Goal: Check status: Check status

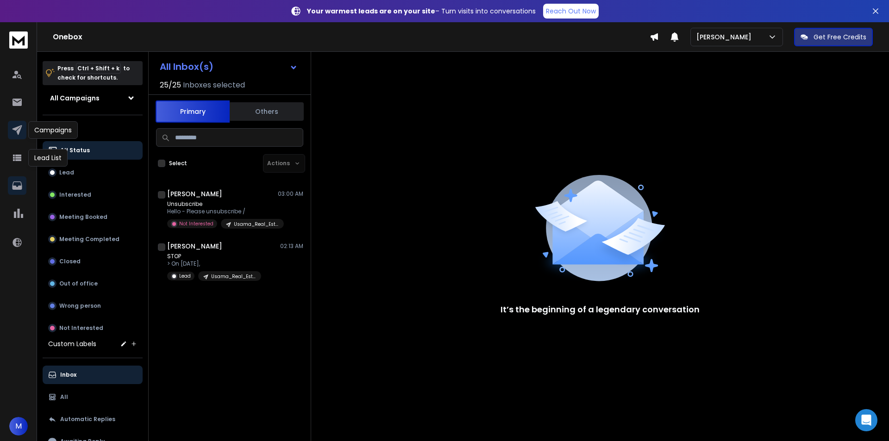
click at [15, 131] on icon at bounding box center [17, 129] width 11 height 11
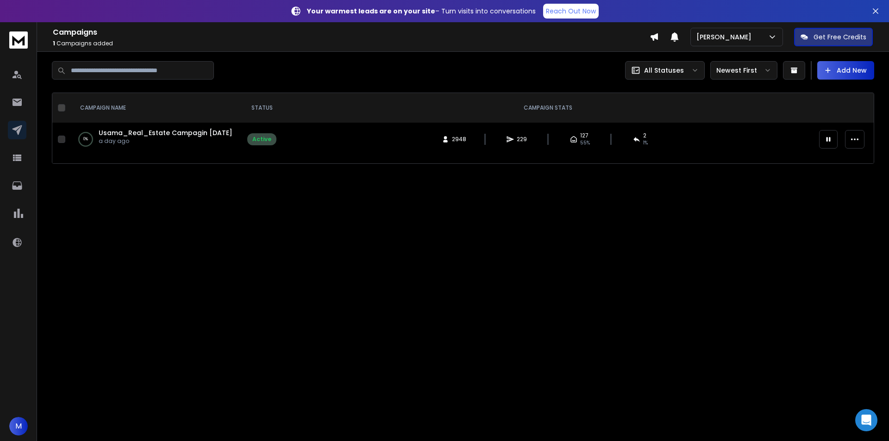
click at [316, 142] on div "2948 229 127 55 % 2 1 %" at bounding box center [547, 139] width 520 height 15
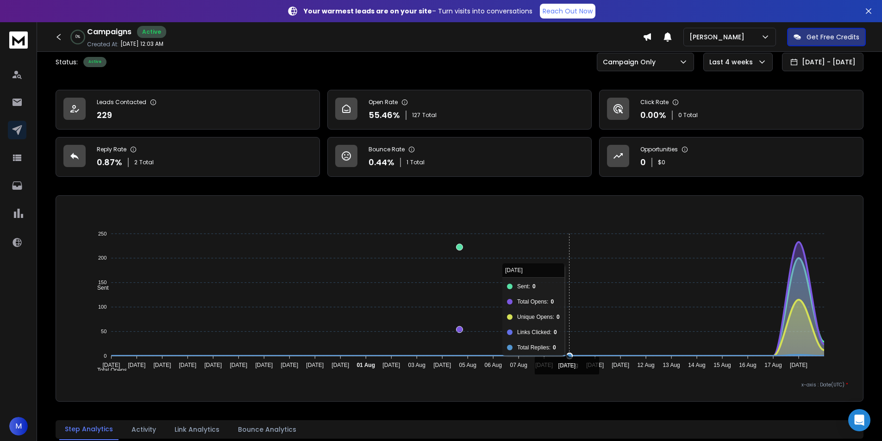
scroll to position [62, 0]
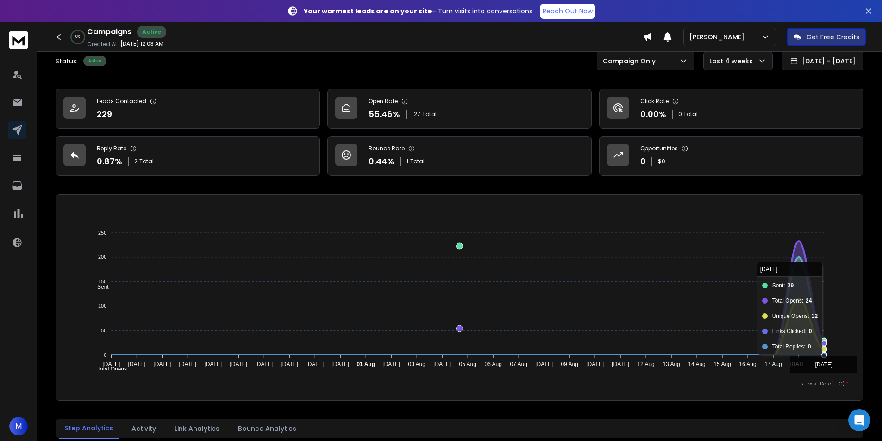
click at [811, 351] on foreignobject "Sent Total Opens Unique Opens Links Clicked Total Replies" at bounding box center [459, 289] width 738 height 162
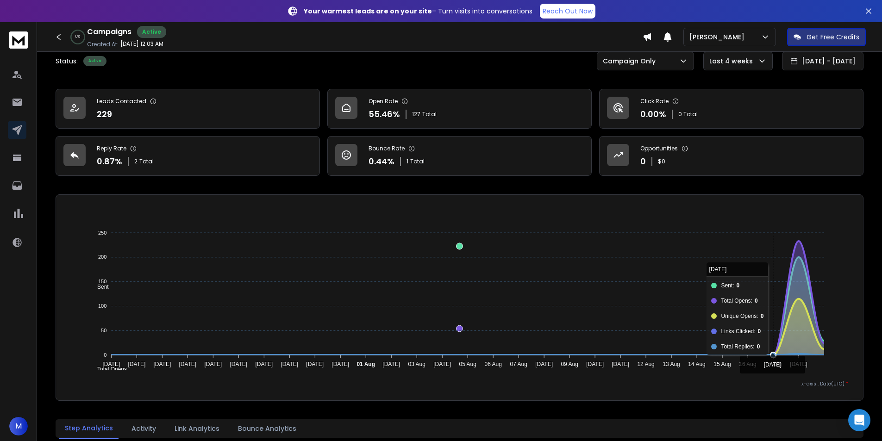
click at [703, 331] on foreignobject "Sent Total Opens Unique Opens Links Clicked Total Replies" at bounding box center [459, 289] width 738 height 162
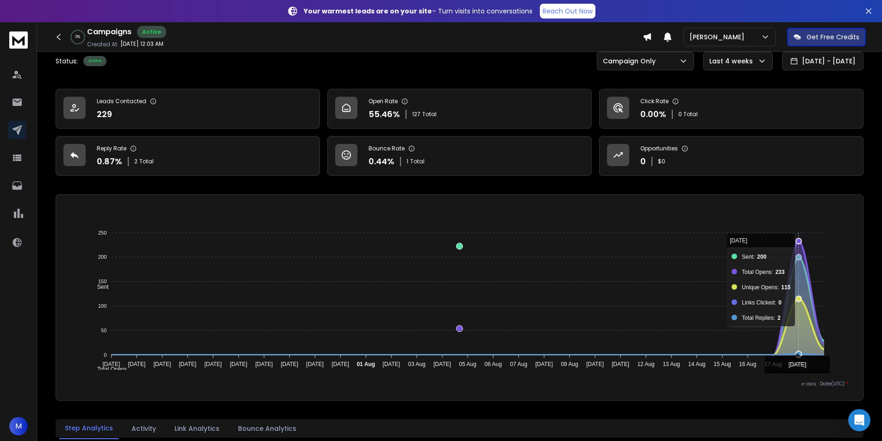
click at [803, 334] on foreignobject "Sent Total Opens Unique Opens Links Clicked Total Replies" at bounding box center [459, 289] width 738 height 162
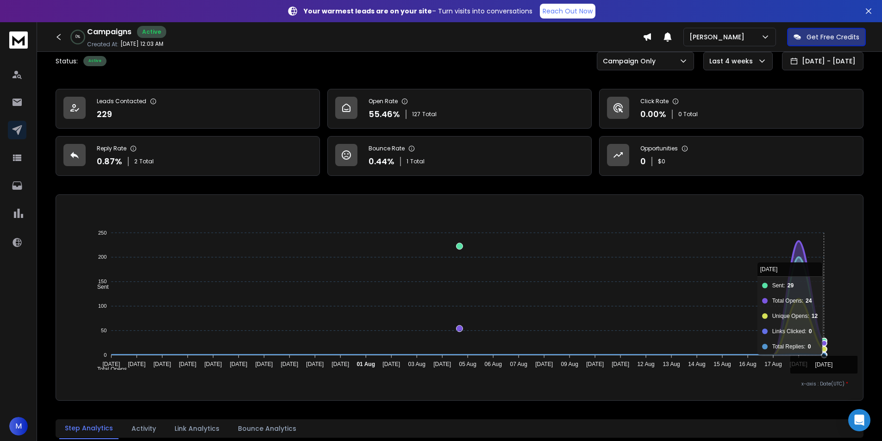
click at [823, 351] on foreignobject "Sent Total Opens Unique Opens Links Clicked Total Replies" at bounding box center [459, 289] width 738 height 162
click at [825, 348] on foreignobject "Sent Total Opens Unique Opens Links Clicked Total Replies" at bounding box center [459, 289] width 738 height 162
click at [824, 341] on foreignobject "Sent Total Opens Unique Opens Links Clicked Total Replies" at bounding box center [459, 289] width 738 height 162
click at [824, 343] on foreignobject "Sent Total Opens Unique Opens Links Clicked Total Replies" at bounding box center [459, 289] width 738 height 162
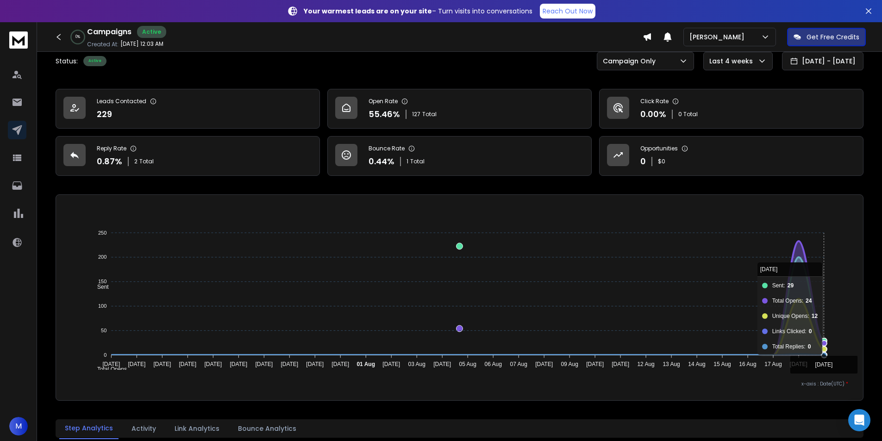
click at [816, 345] on foreignobject "Sent Total Opens Unique Opens Links Clicked Total Replies" at bounding box center [459, 289] width 738 height 162
click at [823, 352] on foreignobject "Sent Total Opens Unique Opens Links Clicked Total Replies" at bounding box center [459, 289] width 738 height 162
click at [825, 345] on foreignobject "Sent Total Opens Unique Opens Links Clicked Total Replies" at bounding box center [459, 289] width 738 height 162
click at [822, 256] on foreignobject "Sent Total Opens Unique Opens Links Clicked Total Replies" at bounding box center [459, 289] width 738 height 162
click at [818, 249] on foreignobject "Sent Total Opens Unique Opens Links Clicked Total Replies" at bounding box center [459, 289] width 738 height 162
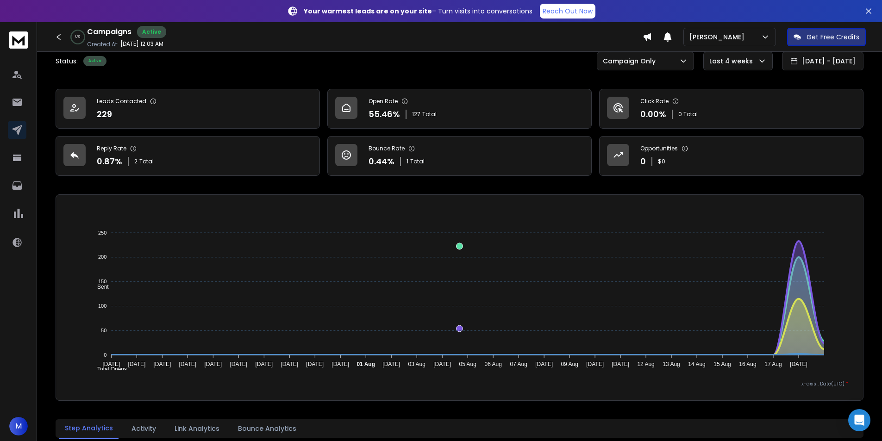
drag, startPoint x: 816, startPoint y: 253, endPoint x: 844, endPoint y: 258, distance: 28.1
click at [844, 258] on div "Sent Total Opens Unique Opens Links Clicked Total Replies 250 250 200 200 150 1…" at bounding box center [459, 292] width 777 height 169
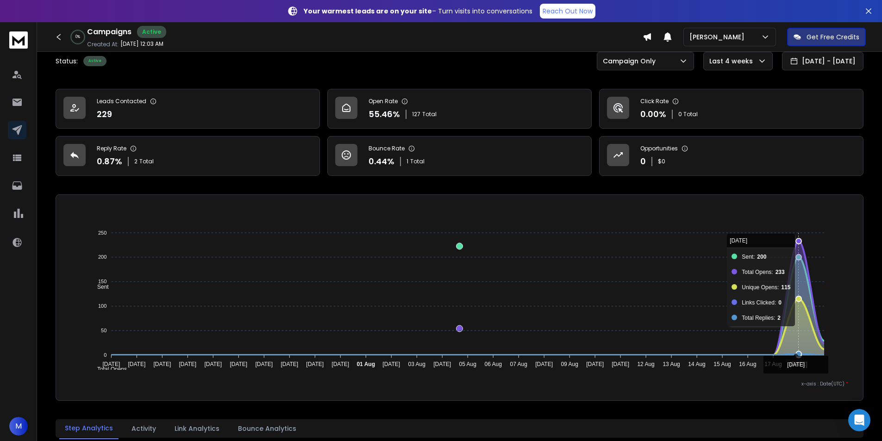
drag, startPoint x: 724, startPoint y: 314, endPoint x: 812, endPoint y: 314, distance: 88.4
click at [812, 314] on foreignobject "Sent Total Opens Unique Opens Links Clicked Total Replies" at bounding box center [459, 289] width 738 height 162
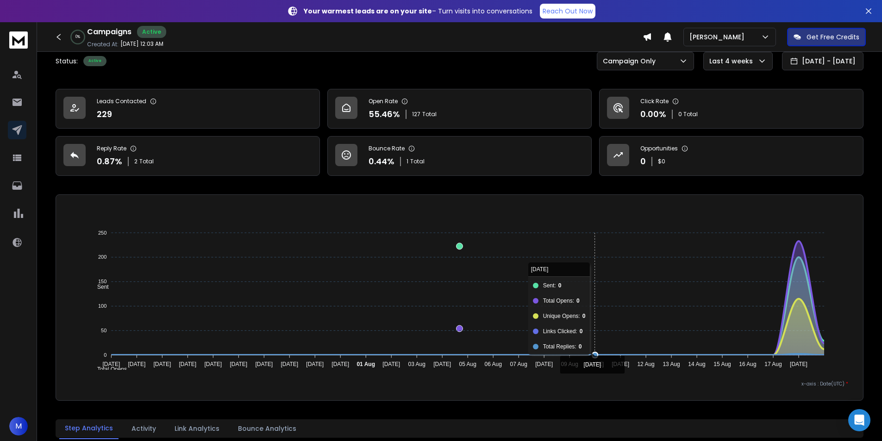
drag, startPoint x: 653, startPoint y: 318, endPoint x: 584, endPoint y: 317, distance: 69.4
click at [584, 317] on foreignobject "Sent Total Opens Unique Opens Links Clicked Total Replies" at bounding box center [459, 289] width 738 height 162
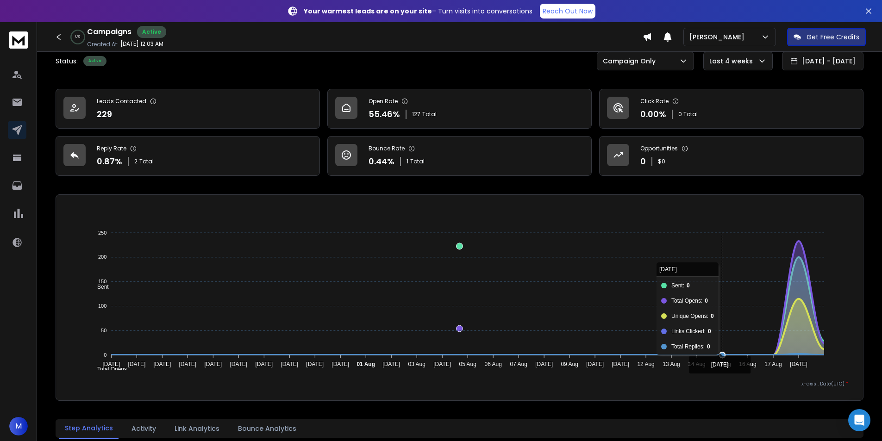
drag, startPoint x: 808, startPoint y: 318, endPoint x: 710, endPoint y: 321, distance: 98.6
click at [710, 321] on foreignobject "Sent Total Opens Unique Opens Links Clicked Total Replies" at bounding box center [459, 289] width 738 height 162
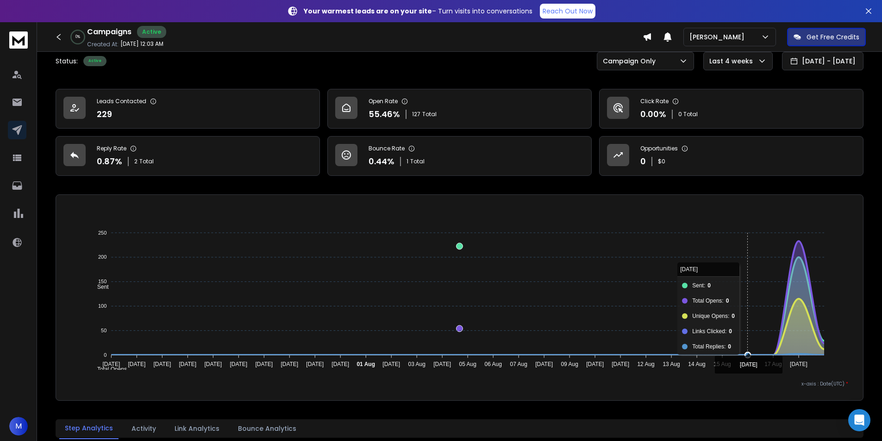
drag, startPoint x: 802, startPoint y: 322, endPoint x: 738, endPoint y: 322, distance: 63.9
click at [738, 322] on foreignobject "Sent Total Opens Unique Opens Links Clicked Total Replies" at bounding box center [459, 289] width 738 height 162
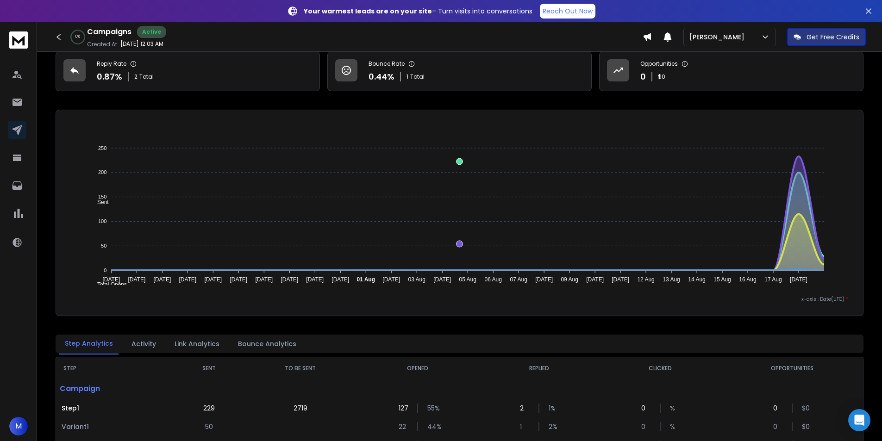
scroll to position [215, 0]
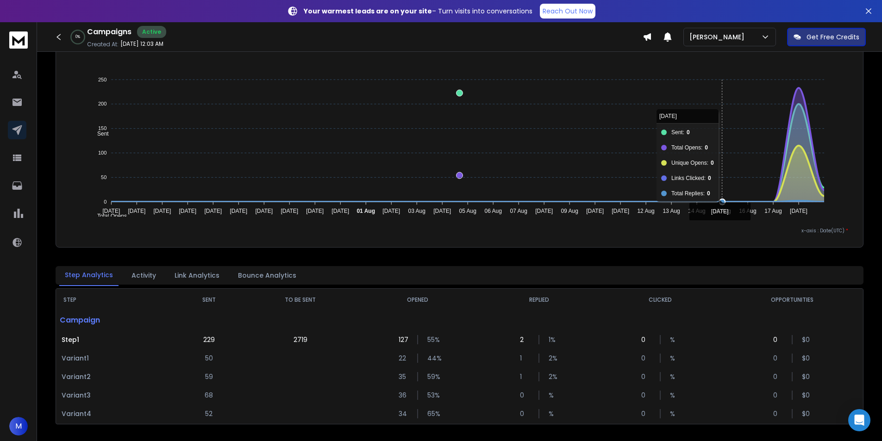
click at [727, 170] on foreignobject "Sent Total Opens Unique Opens Links Clicked Total Replies" at bounding box center [459, 136] width 738 height 162
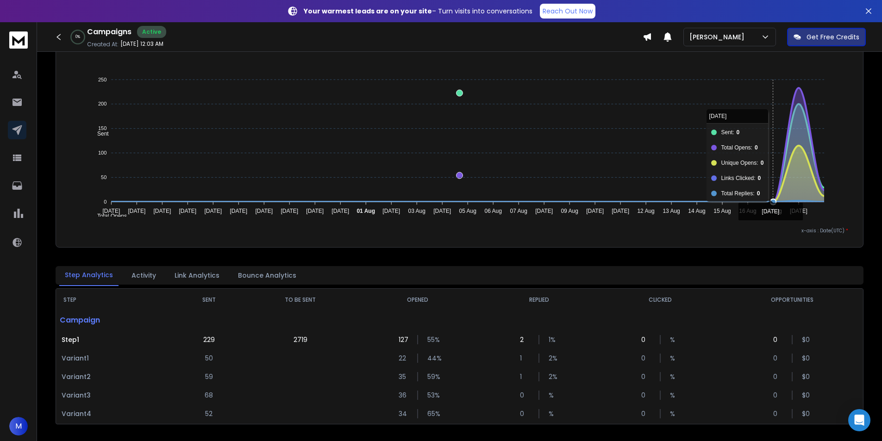
click at [776, 167] on foreignobject "Sent Total Opens Unique Opens Links Clicked Total Replies" at bounding box center [459, 136] width 738 height 162
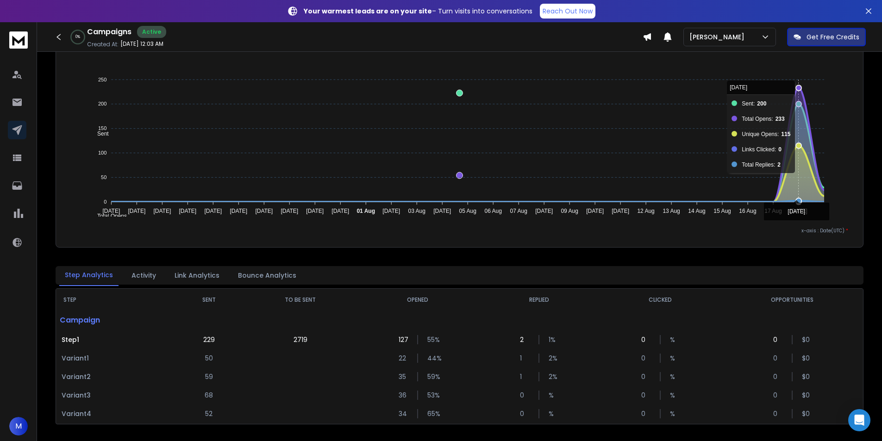
click at [795, 167] on foreignobject "Sent Total Opens Unique Opens Links Clicked Total Replies" at bounding box center [459, 136] width 738 height 162
click at [804, 168] on foreignobject "Sent Total Opens Unique Opens Links Clicked Total Replies" at bounding box center [459, 136] width 738 height 162
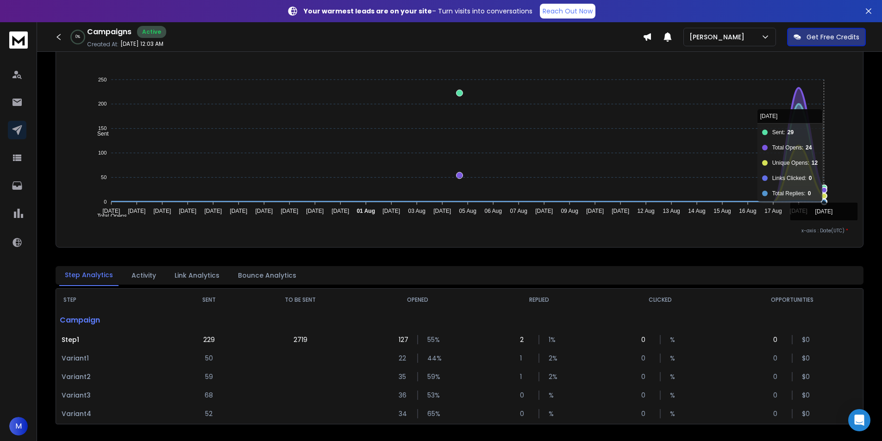
drag, startPoint x: 802, startPoint y: 199, endPoint x: 812, endPoint y: 199, distance: 10.6
click at [812, 199] on foreignobject "Sent Total Opens Unique Opens Links Clicked Total Replies" at bounding box center [459, 136] width 738 height 162
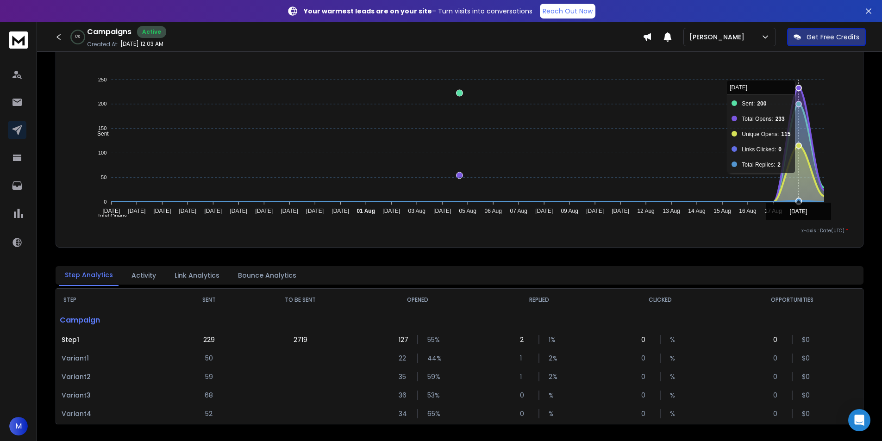
drag, startPoint x: 820, startPoint y: 198, endPoint x: 798, endPoint y: 201, distance: 21.5
click at [798, 201] on foreignobject "Sent Total Opens Unique Opens Links Clicked Total Replies" at bounding box center [459, 136] width 738 height 162
drag, startPoint x: 821, startPoint y: 195, endPoint x: 802, endPoint y: 195, distance: 19.9
click at [802, 195] on foreignobject "Sent Total Opens Unique Opens Links Clicked Total Replies" at bounding box center [459, 136] width 738 height 162
click at [807, 191] on foreignobject "Sent Total Opens Unique Opens Links Clicked Total Replies" at bounding box center [459, 136] width 738 height 162
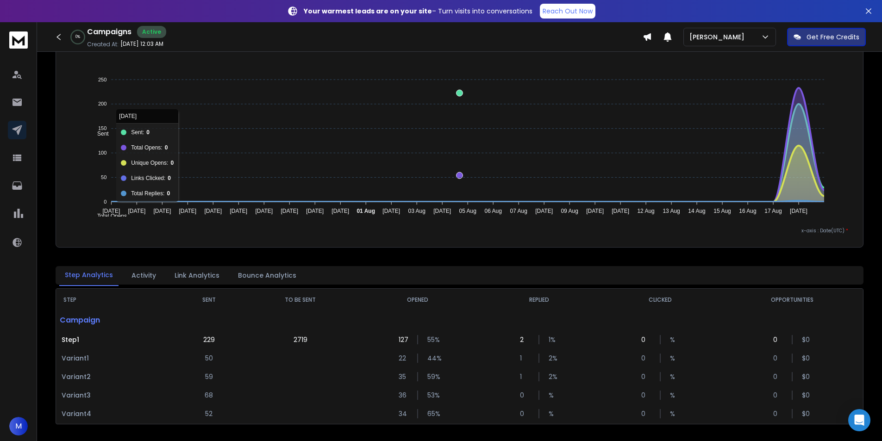
click at [108, 174] on foreignobject "Sent Total Opens Unique Opens Links Clicked Total Replies" at bounding box center [459, 136] width 738 height 162
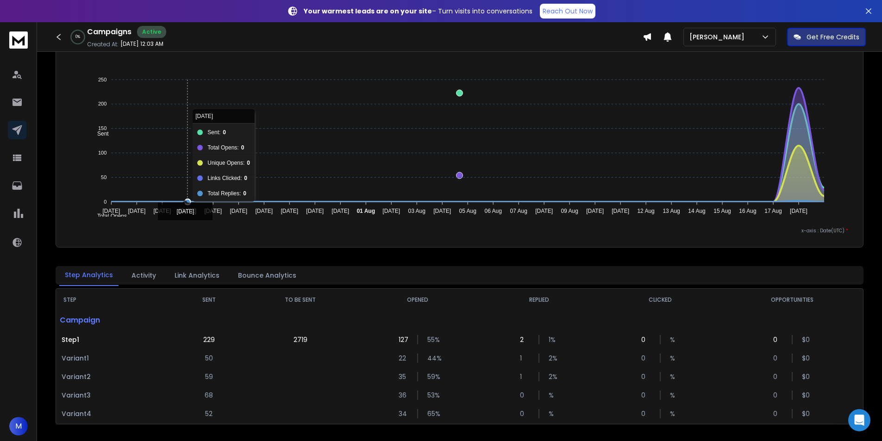
click at [177, 163] on foreignobject "Sent Total Opens Unique Opens Links Clicked Total Replies" at bounding box center [459, 136] width 738 height 162
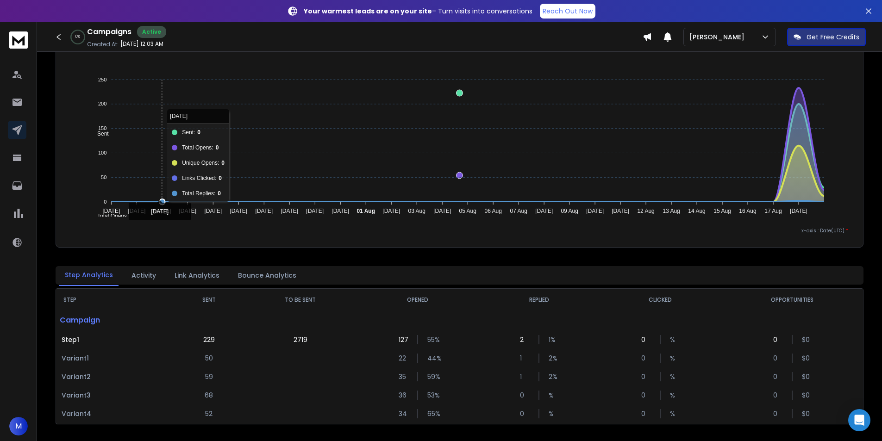
click at [135, 182] on foreignobject "Sent Total Opens Unique Opens Links Clicked Total Replies" at bounding box center [459, 136] width 738 height 162
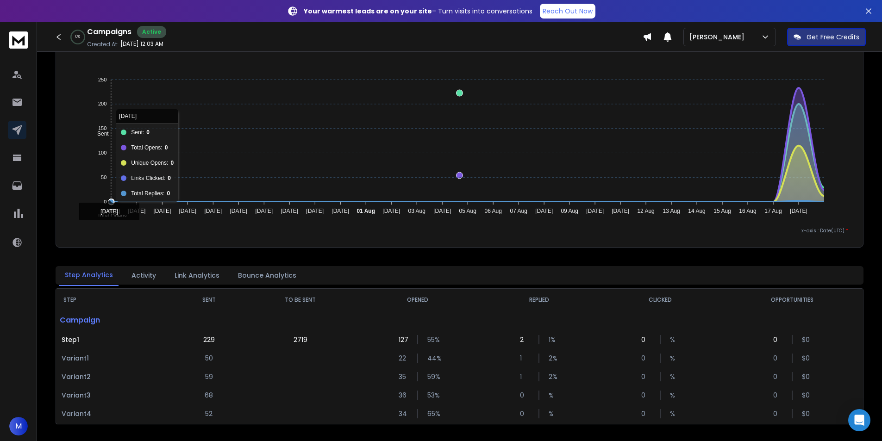
click at [116, 200] on foreignobject "Sent Total Opens Unique Opens Links Clicked Total Replies" at bounding box center [459, 136] width 738 height 162
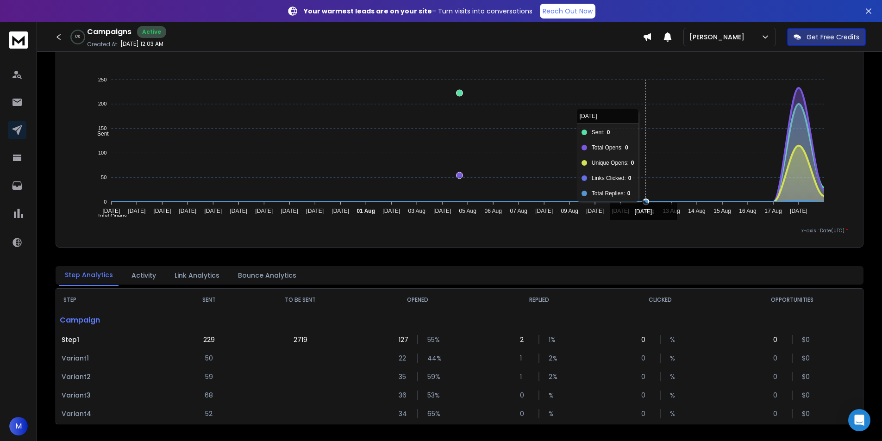
click at [650, 175] on foreignobject "Sent Total Opens Unique Opens Links Clicked Total Replies" at bounding box center [459, 136] width 738 height 162
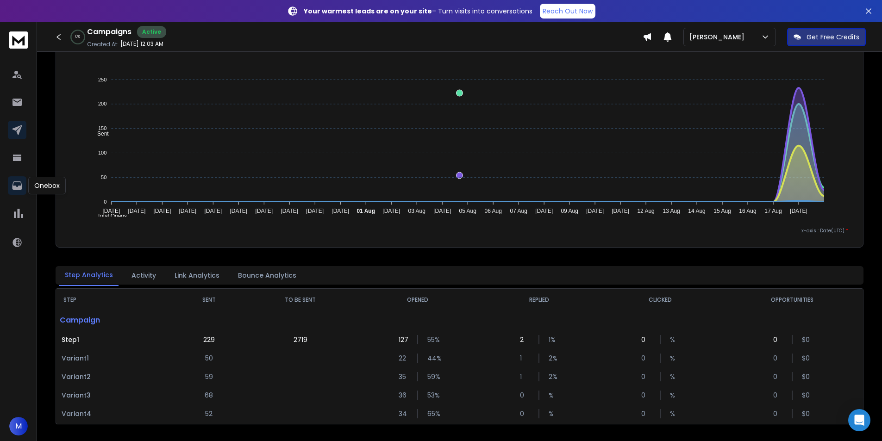
click at [19, 181] on icon at bounding box center [17, 185] width 11 height 11
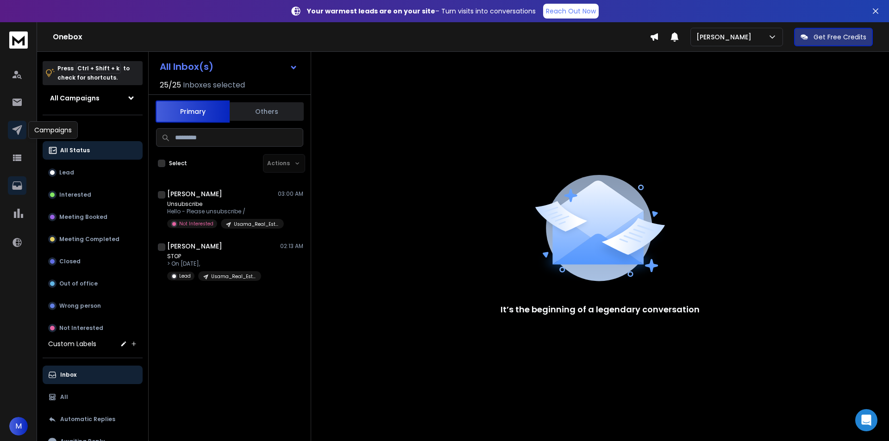
click at [21, 130] on icon at bounding box center [17, 129] width 11 height 11
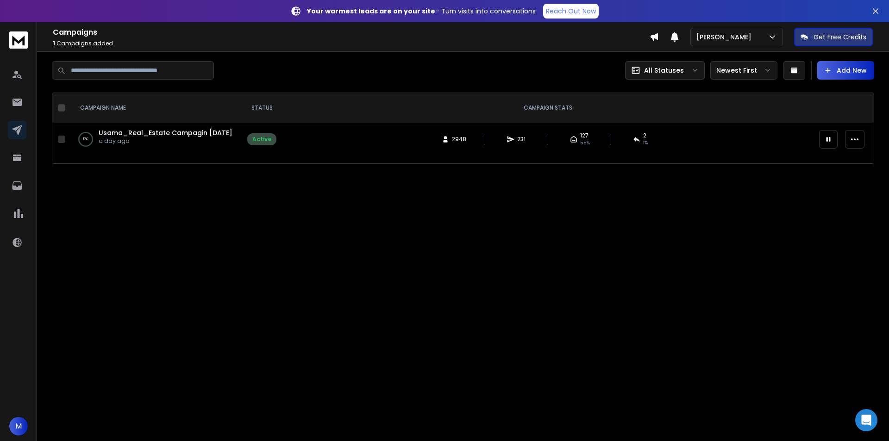
click at [853, 139] on icon "button" at bounding box center [854, 139] width 9 height 9
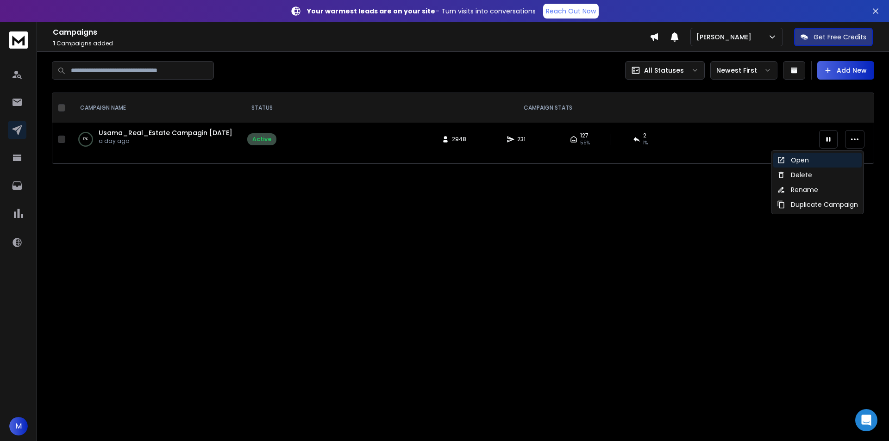
click at [186, 136] on span "Usama_Real_Estate Campagin [DATE]" at bounding box center [166, 132] width 134 height 9
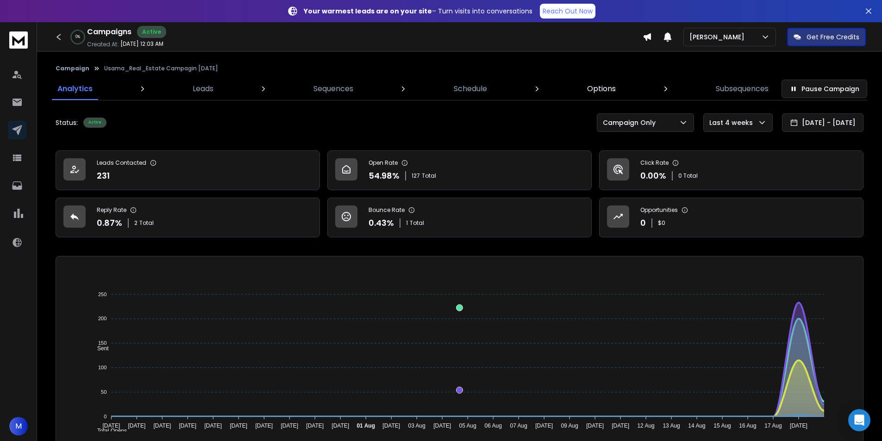
click at [608, 91] on p "Options" at bounding box center [601, 88] width 29 height 11
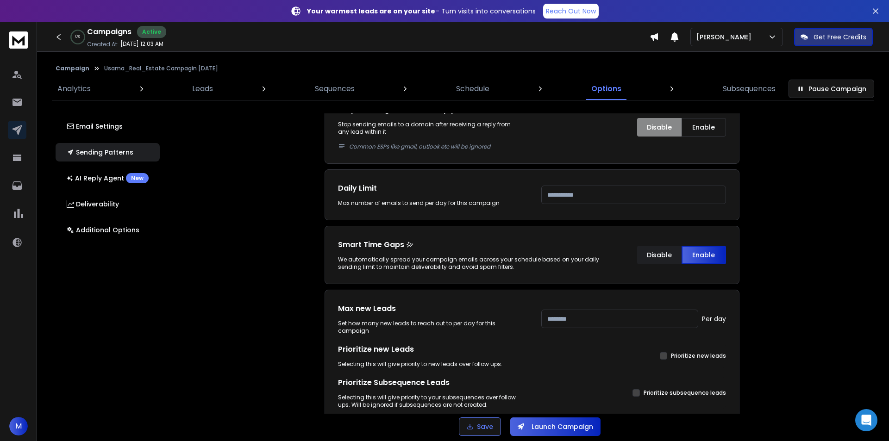
scroll to position [416, 0]
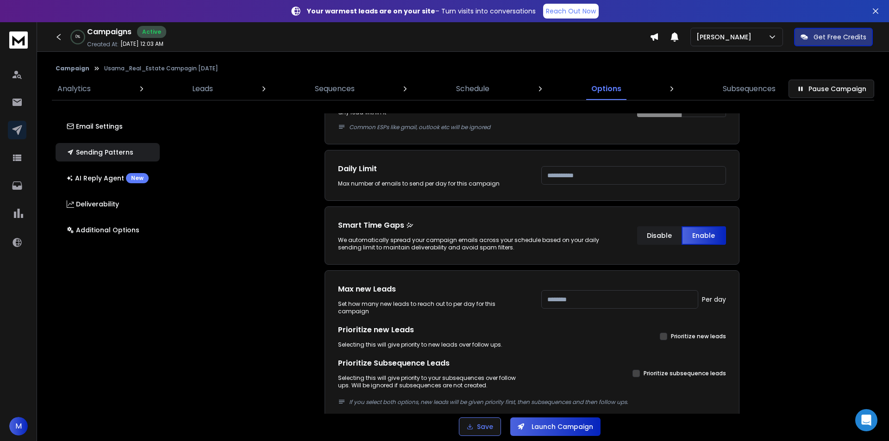
click at [566, 298] on input "***" at bounding box center [619, 299] width 157 height 19
type input "***"
click at [489, 426] on button "Save" at bounding box center [480, 426] width 42 height 19
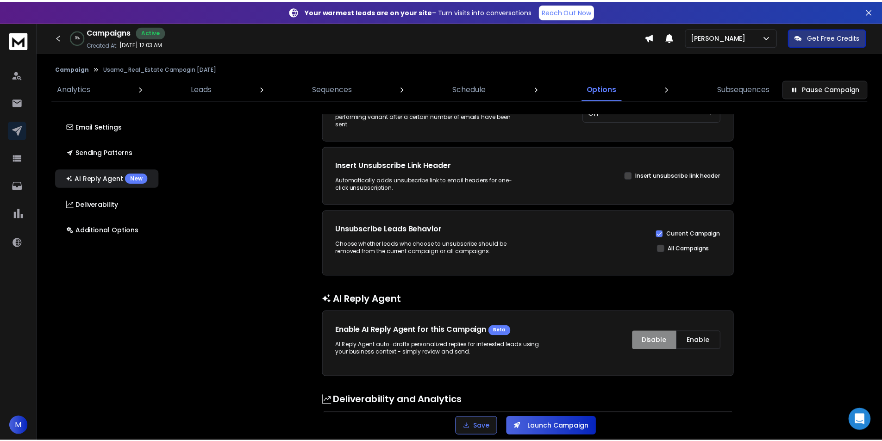
scroll to position [786, 0]
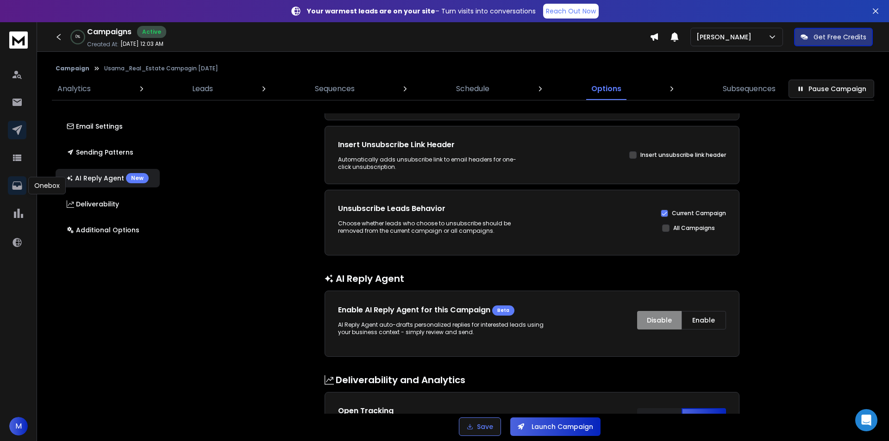
click at [21, 185] on icon at bounding box center [17, 185] width 10 height 8
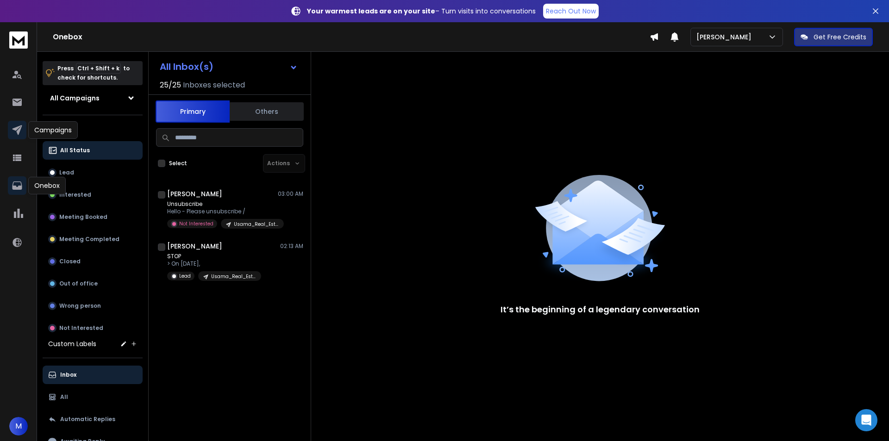
click at [22, 127] on icon at bounding box center [17, 129] width 11 height 11
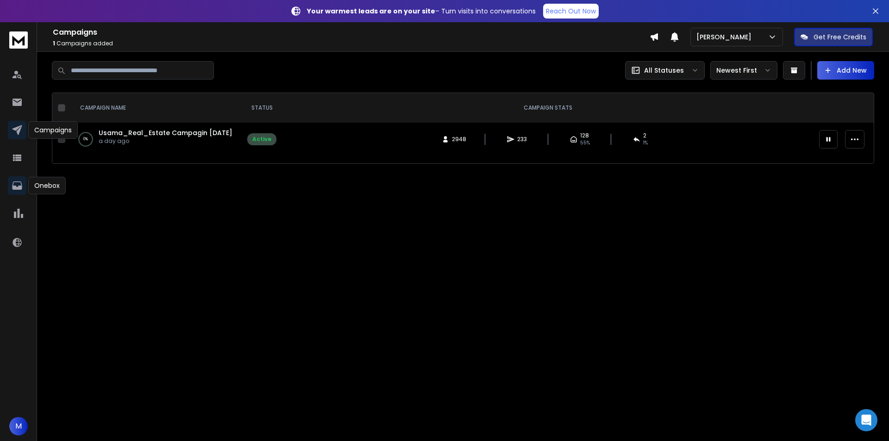
click at [16, 181] on icon at bounding box center [17, 185] width 10 height 8
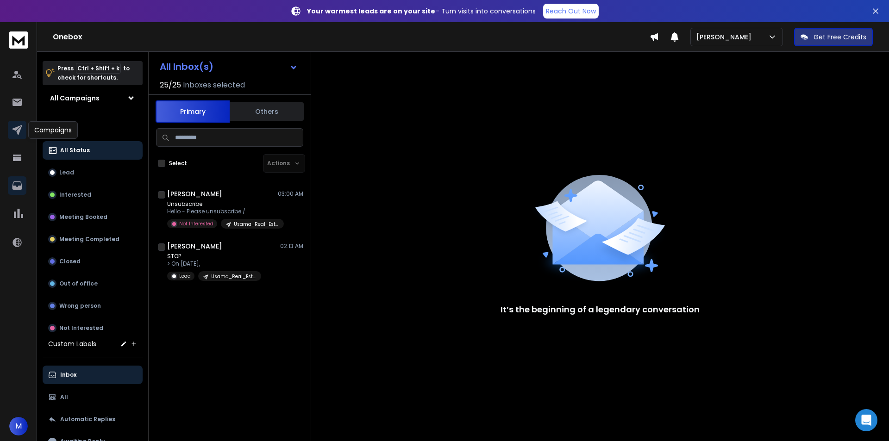
click at [19, 129] on icon at bounding box center [17, 130] width 10 height 10
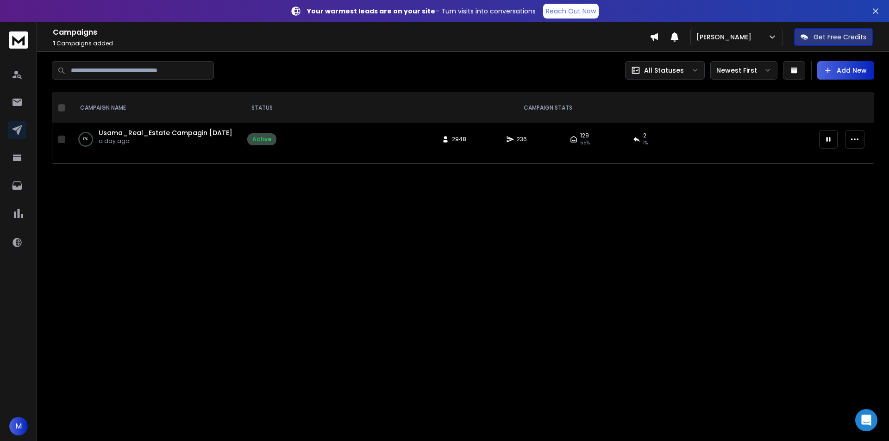
click at [334, 140] on div "2948 236 129 55 % 2 1 %" at bounding box center [547, 139] width 520 height 15
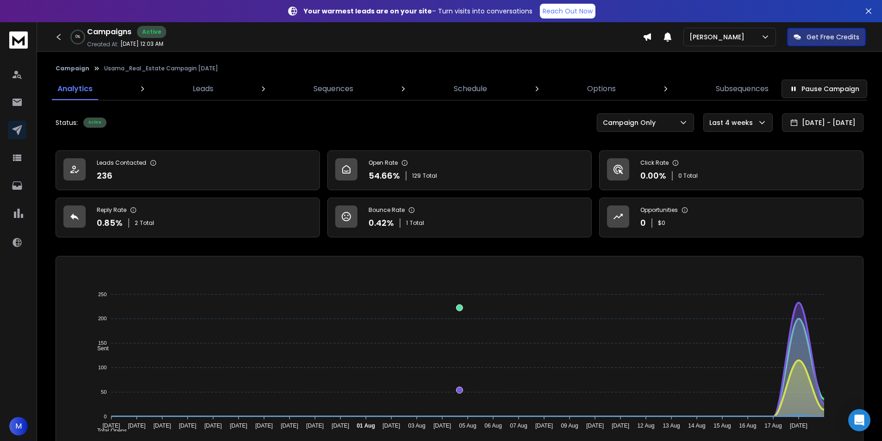
click at [848, 329] on div "Sent Total Opens Unique Opens Links Clicked Total Replies 250 250 200 200 150 1…" at bounding box center [460, 359] width 808 height 206
click at [16, 185] on icon at bounding box center [17, 185] width 11 height 11
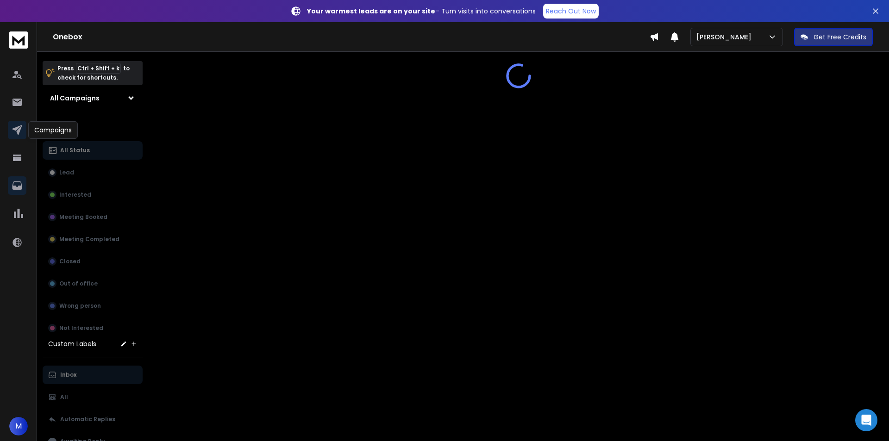
click at [19, 127] on icon at bounding box center [17, 130] width 10 height 10
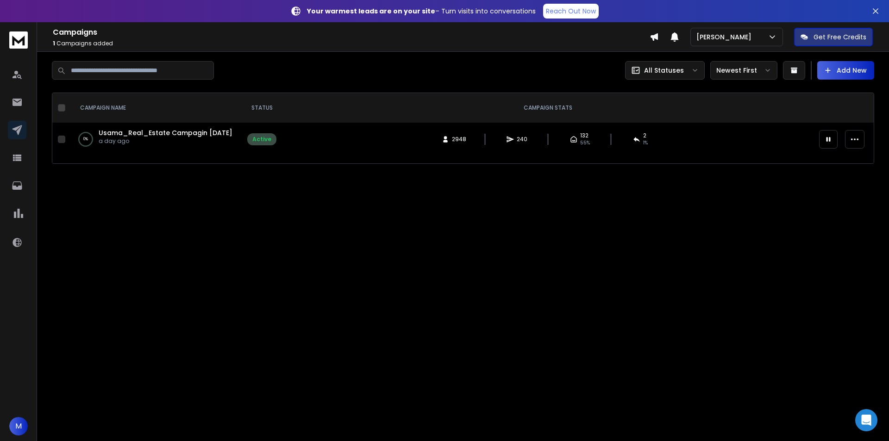
click at [231, 150] on td "0 % Usama_Real_Estate Campagin [DATE] a day ago" at bounding box center [155, 139] width 173 height 33
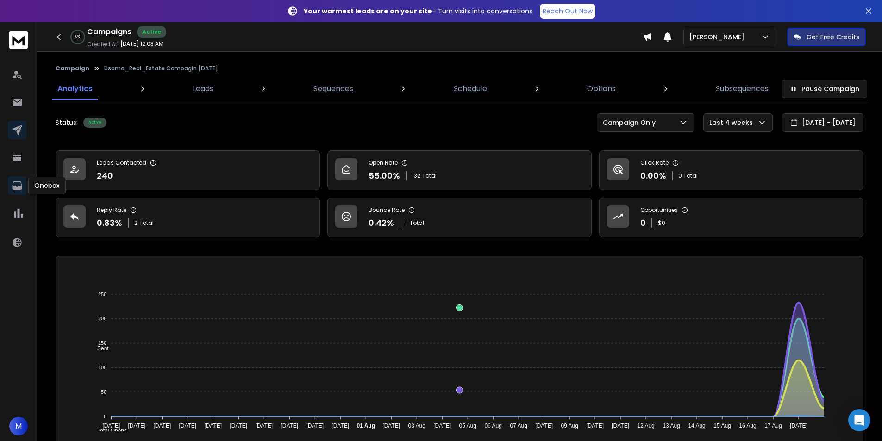
click at [21, 186] on icon at bounding box center [17, 185] width 10 height 8
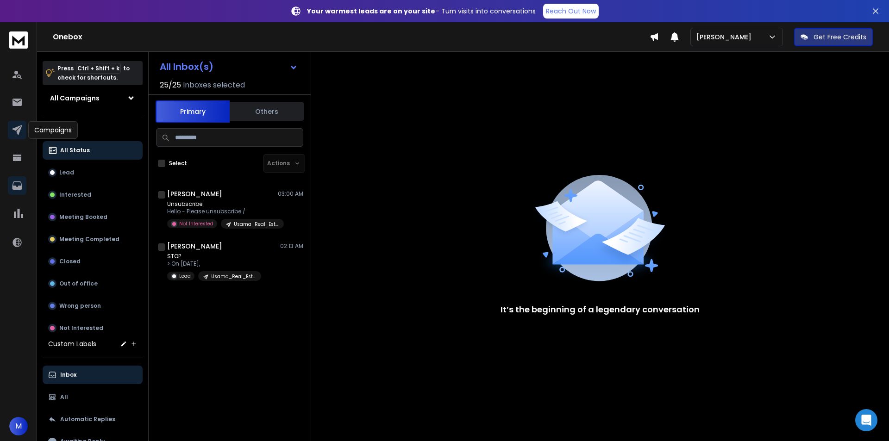
click at [13, 130] on icon at bounding box center [17, 130] width 10 height 10
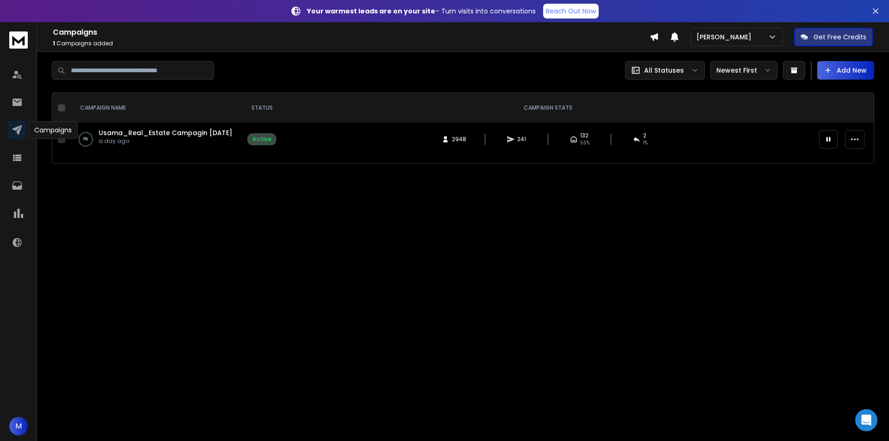
click at [170, 150] on div "Usama_Real_Estate Campagin [DATE] a day ago" at bounding box center [166, 139] width 134 height 22
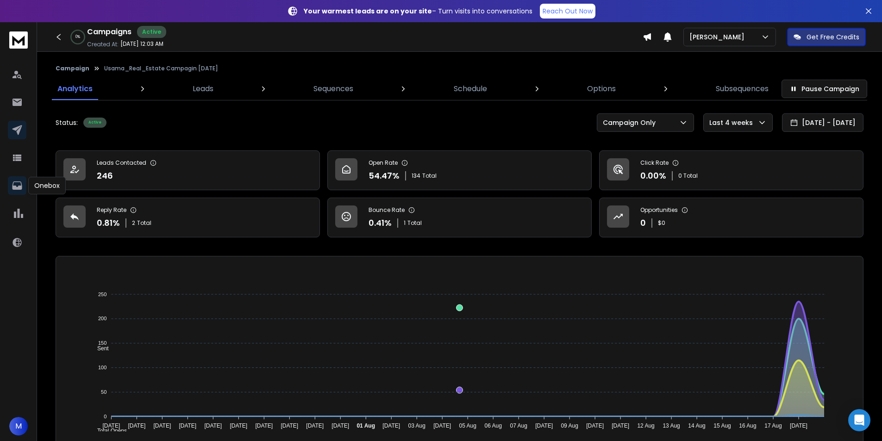
click at [13, 189] on icon at bounding box center [17, 185] width 10 height 8
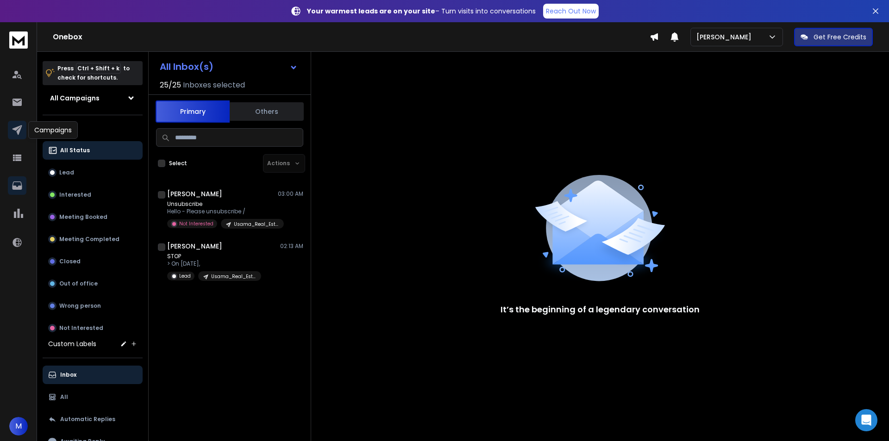
click at [16, 131] on icon at bounding box center [17, 129] width 11 height 11
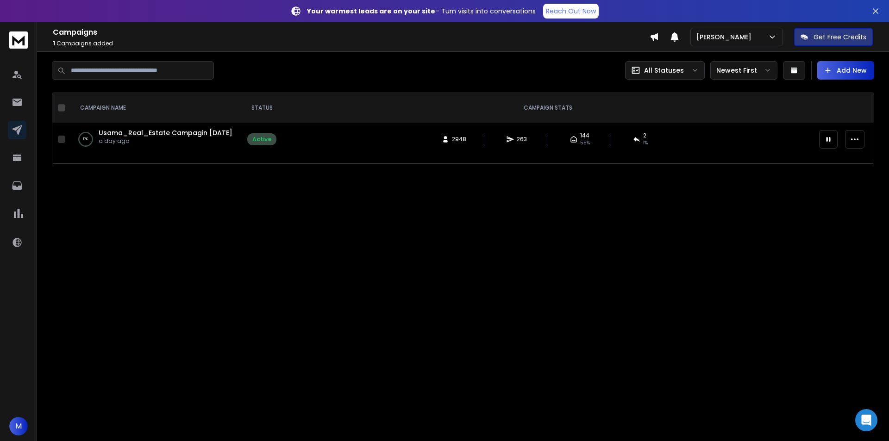
click at [328, 141] on div "2948 263 144 55 % 2 1 %" at bounding box center [547, 139] width 520 height 15
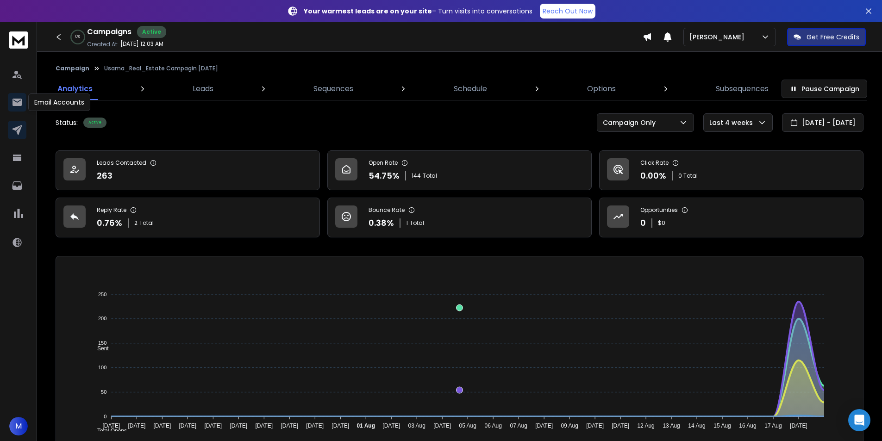
click at [18, 103] on icon at bounding box center [16, 102] width 9 height 7
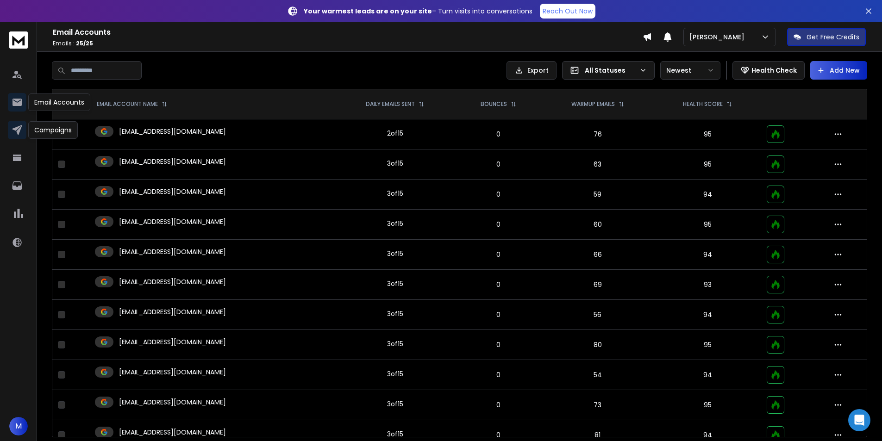
click at [21, 126] on icon at bounding box center [17, 130] width 10 height 10
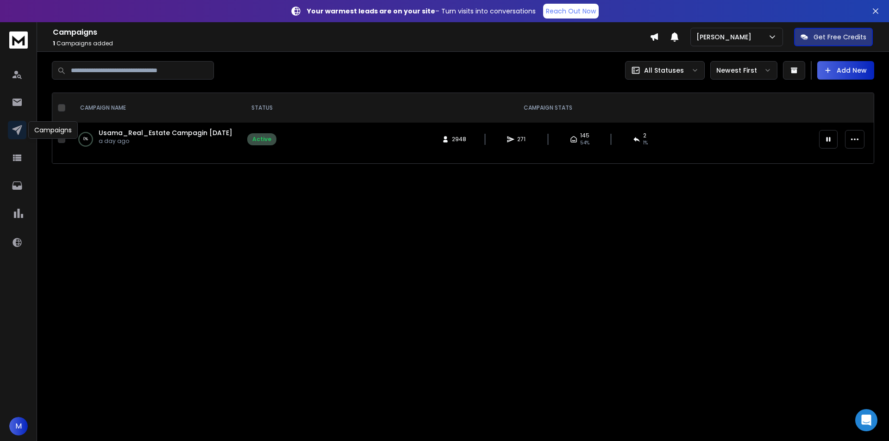
click at [356, 145] on div "2948 271 145 54 % 2 1 %" at bounding box center [547, 139] width 520 height 15
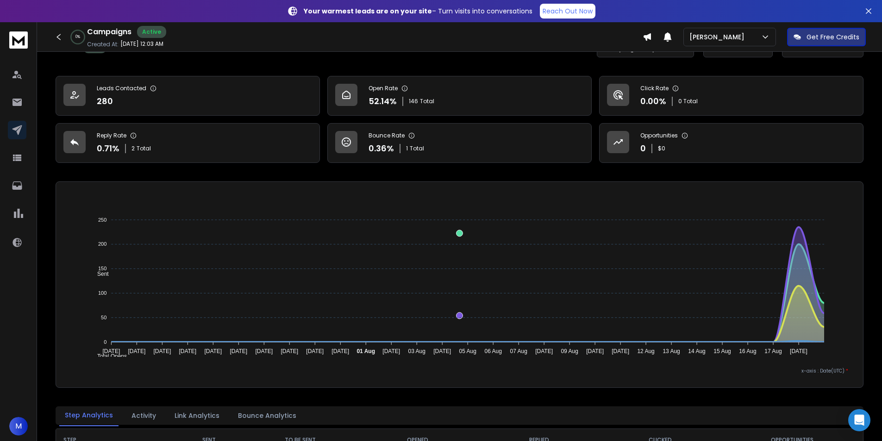
scroll to position [30, 0]
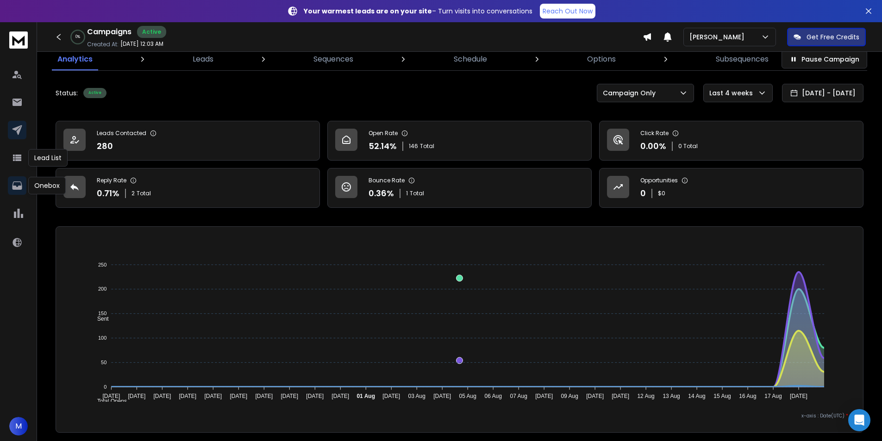
click at [19, 180] on icon at bounding box center [17, 185] width 11 height 11
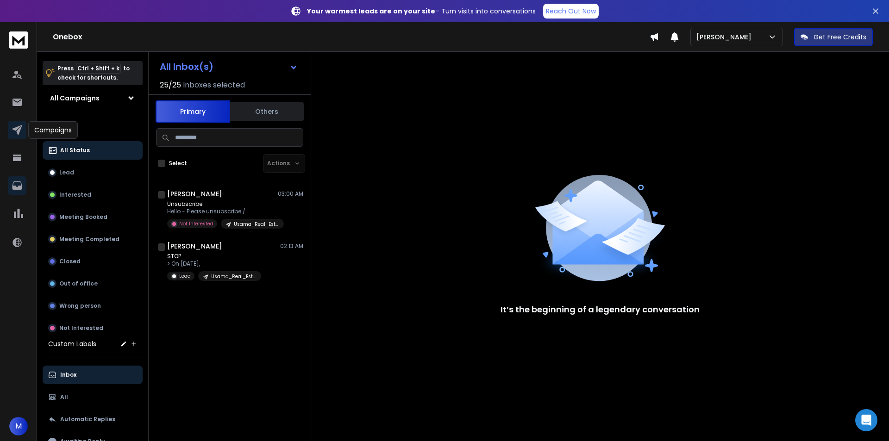
click at [20, 127] on icon at bounding box center [17, 129] width 11 height 11
